Goal: Task Accomplishment & Management: Use online tool/utility

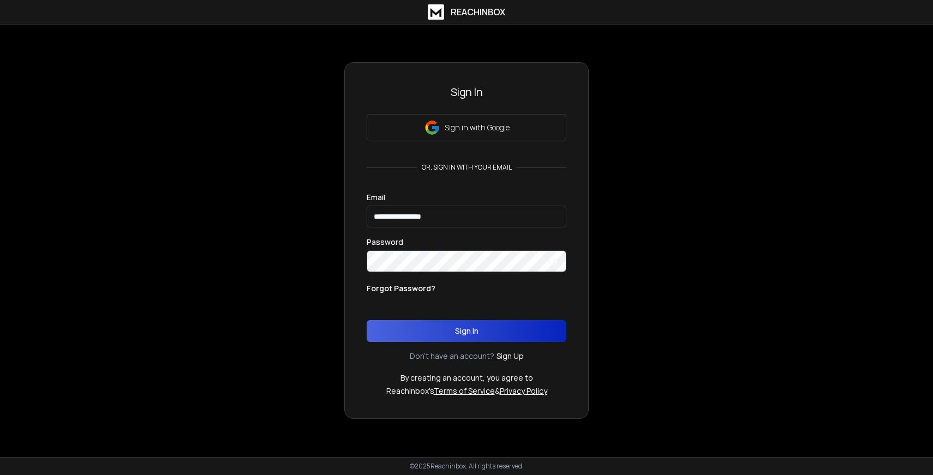
type input "**********"
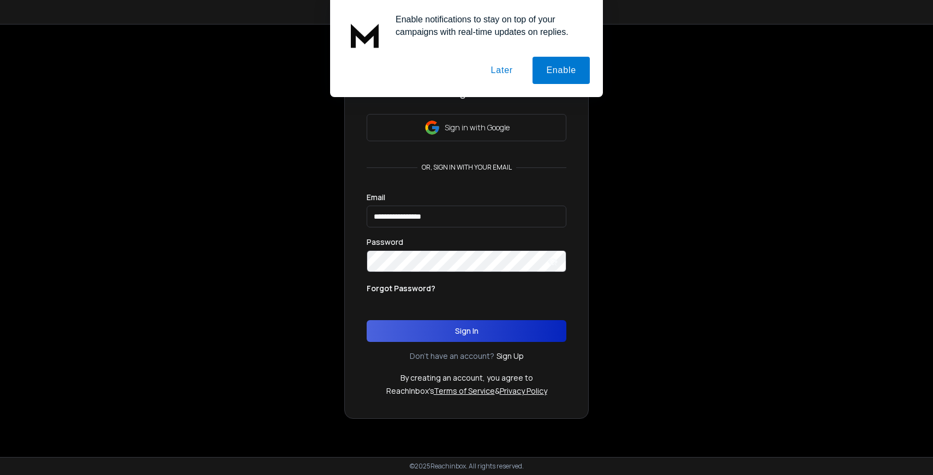
click at [507, 77] on button "Later" at bounding box center [501, 70] width 49 height 27
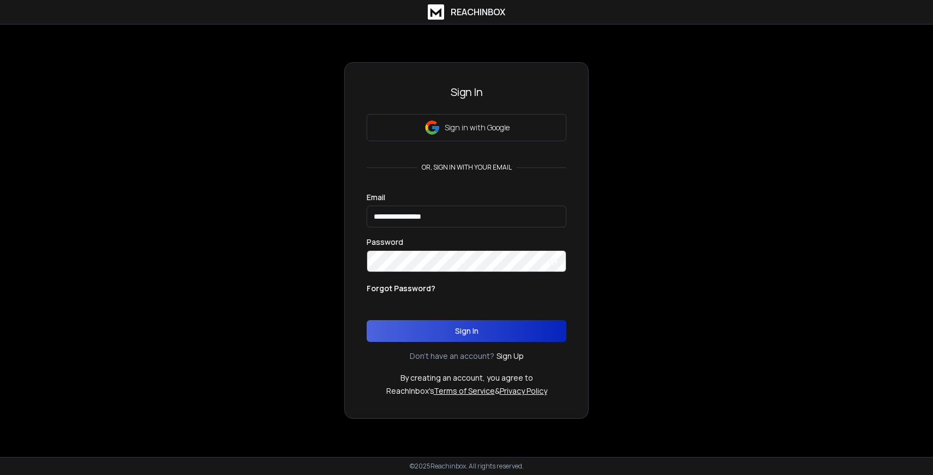
click at [477, 336] on button "Sign In" at bounding box center [467, 331] width 200 height 22
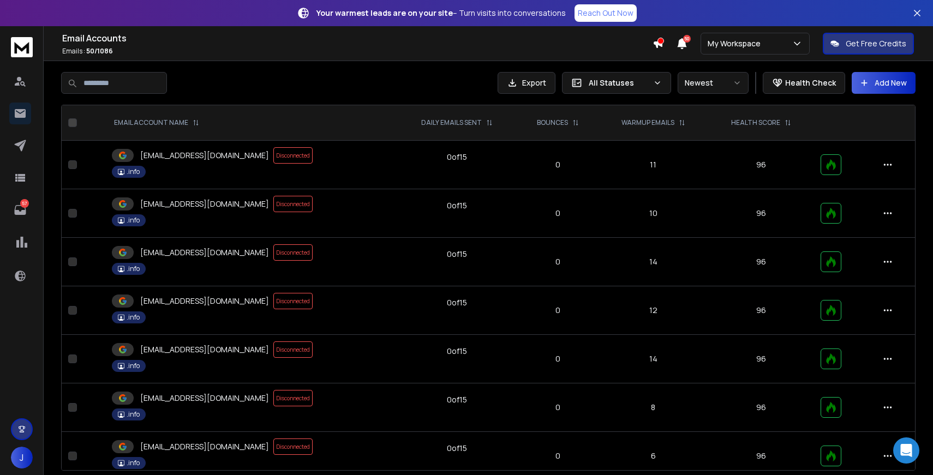
click at [191, 154] on p "[EMAIL_ADDRESS][DOMAIN_NAME]" at bounding box center [204, 155] width 129 height 11
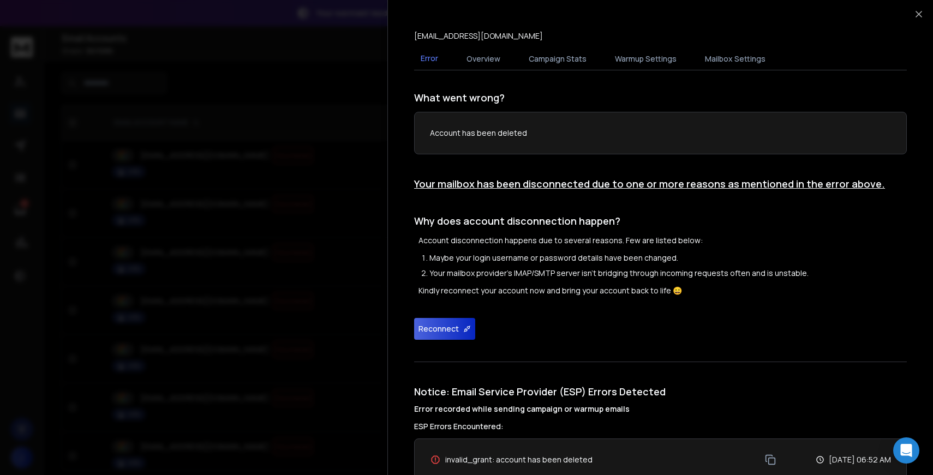
click at [458, 39] on p "[EMAIL_ADDRESS][DOMAIN_NAME]" at bounding box center [478, 36] width 129 height 11
drag, startPoint x: 458, startPoint y: 39, endPoint x: 550, endPoint y: 39, distance: 91.7
click at [543, 39] on p "[EMAIL_ADDRESS][DOMAIN_NAME]" at bounding box center [478, 36] width 129 height 11
copy p "[DOMAIN_NAME]"
